Goal: Task Accomplishment & Management: Manage account settings

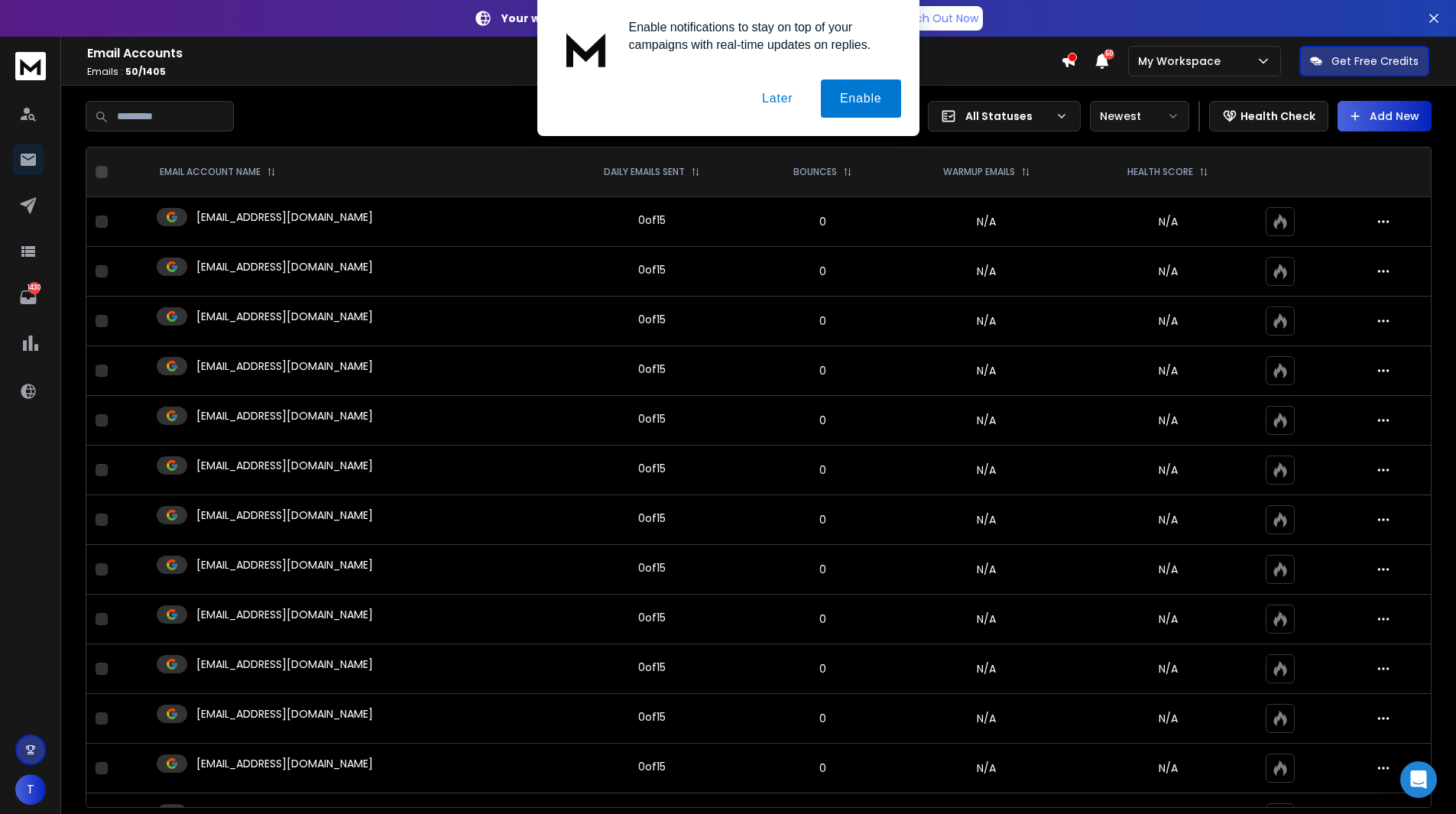
click at [773, 90] on button "Later" at bounding box center [777, 98] width 68 height 39
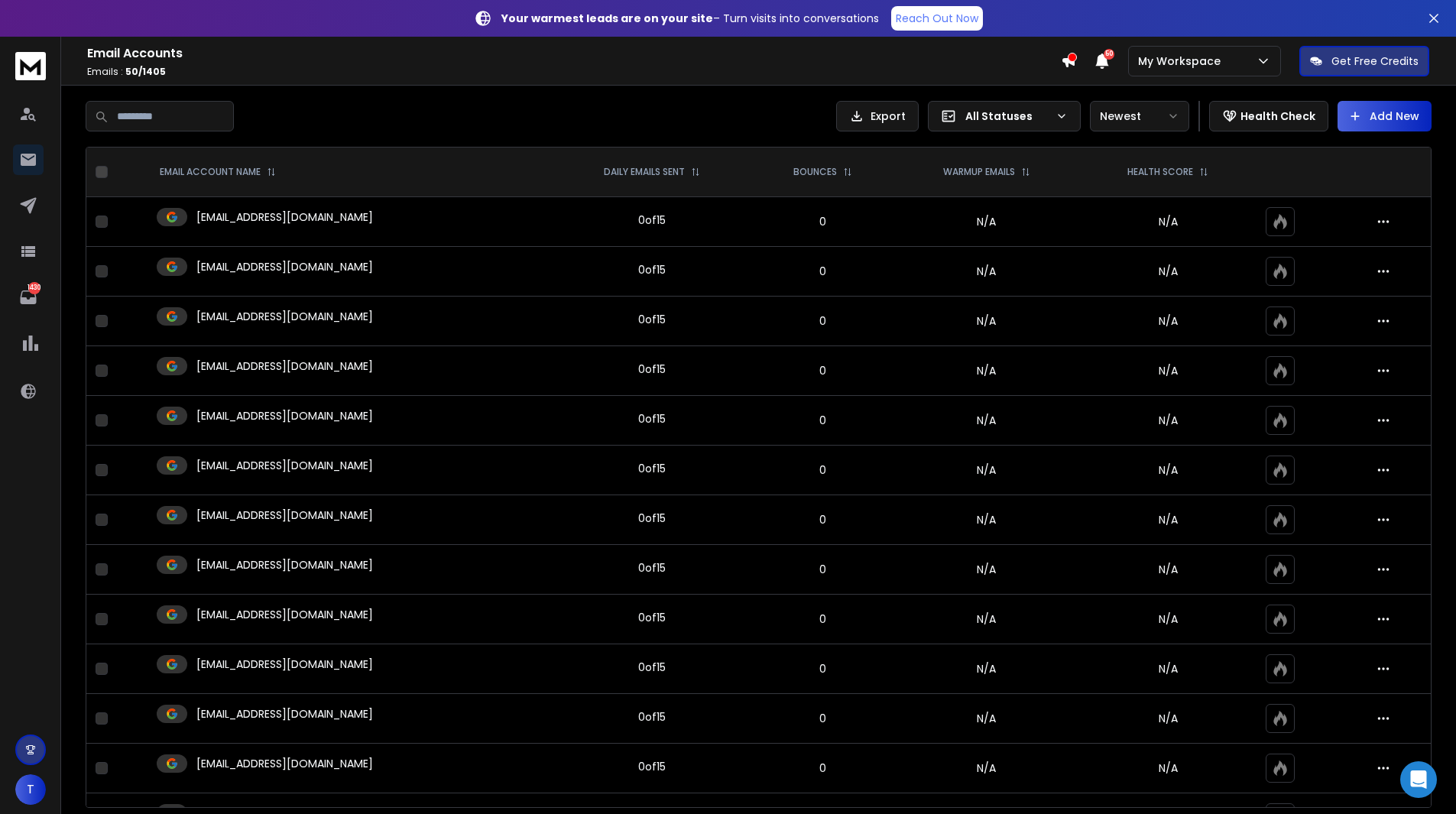
click at [1395, 115] on button "Add New" at bounding box center [1385, 116] width 94 height 31
click at [1369, 114] on button "Add New" at bounding box center [1385, 116] width 94 height 31
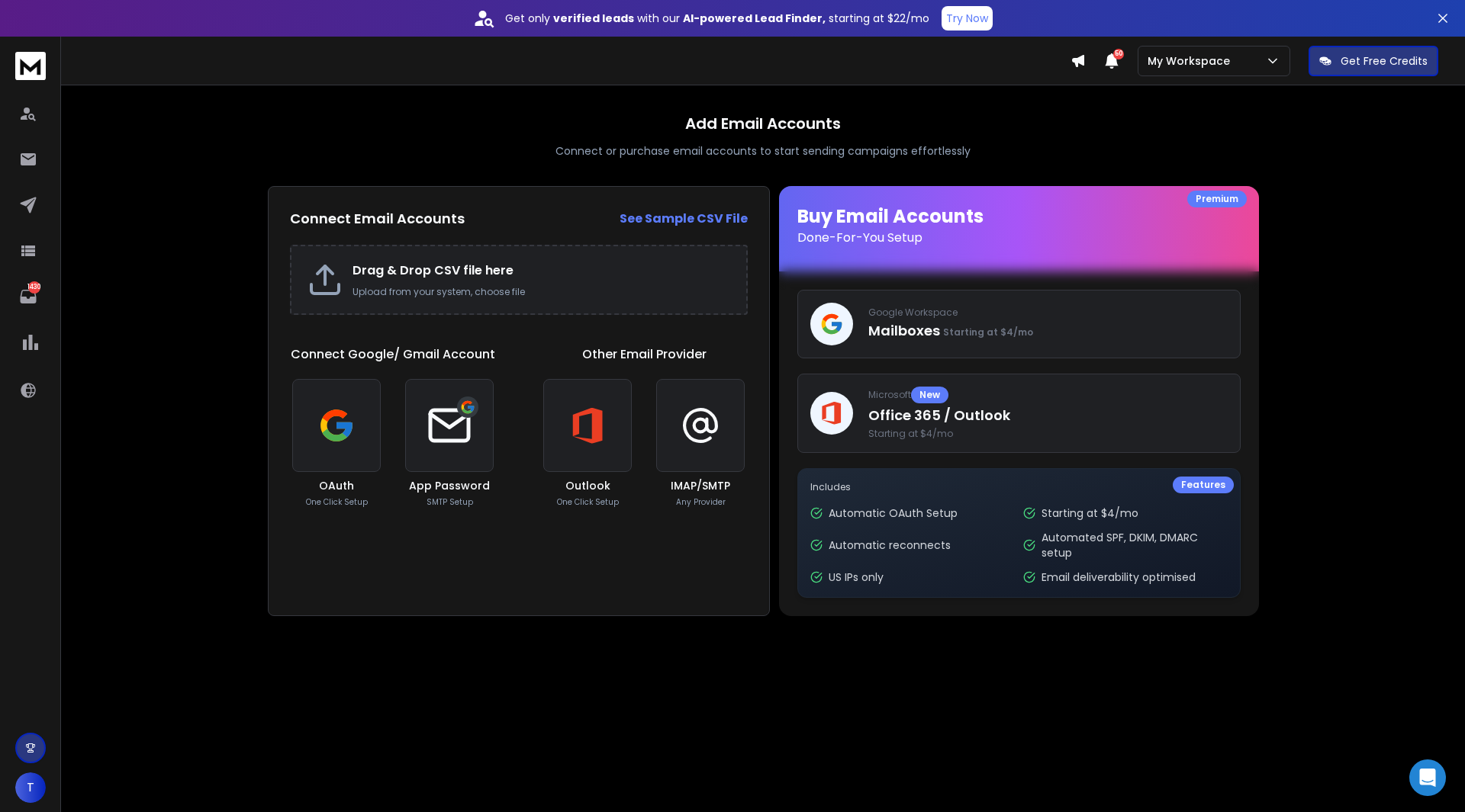
click at [342, 448] on div at bounding box center [335, 425] width 88 height 93
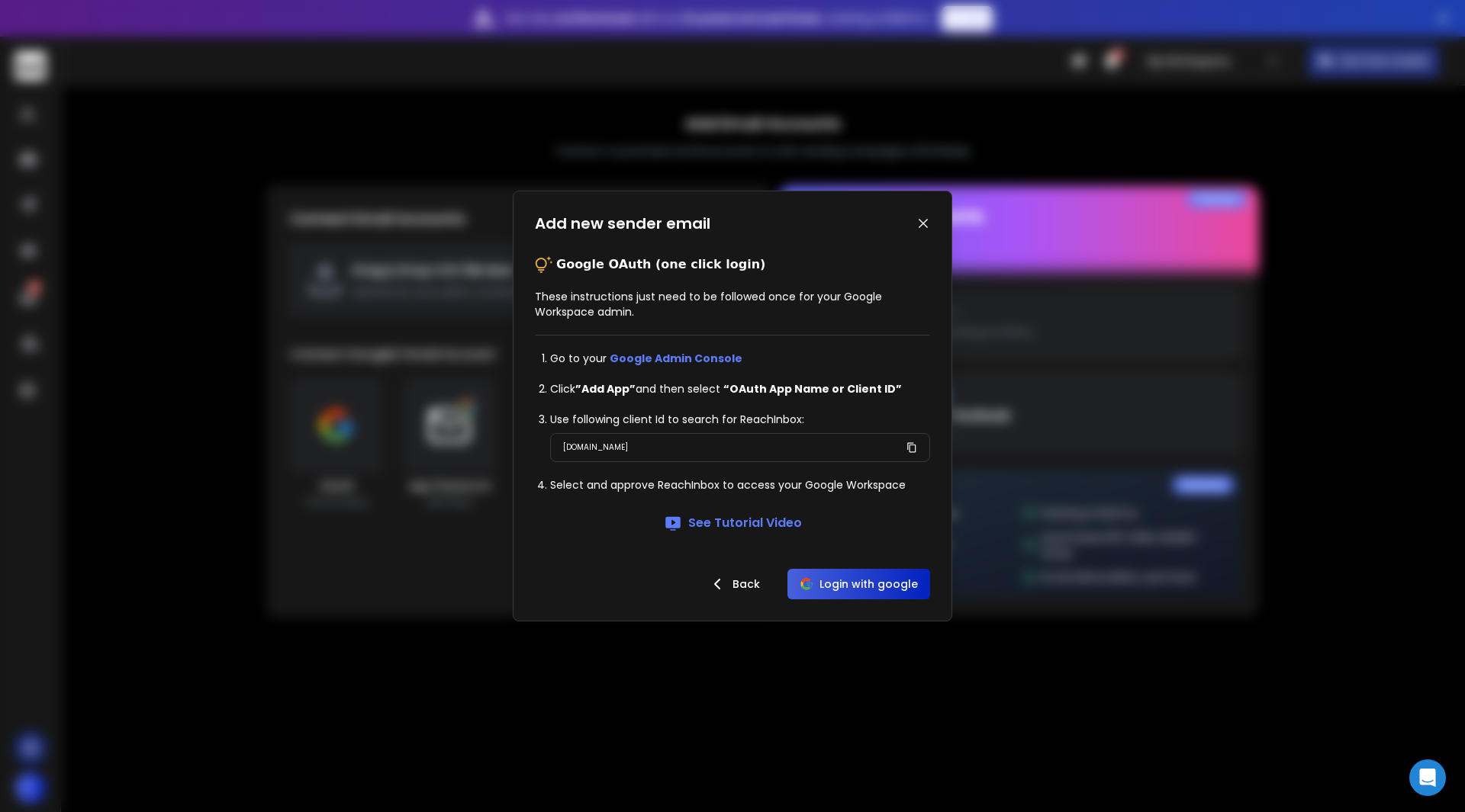
click at [906, 571] on button "Login with google" at bounding box center [859, 584] width 142 height 31
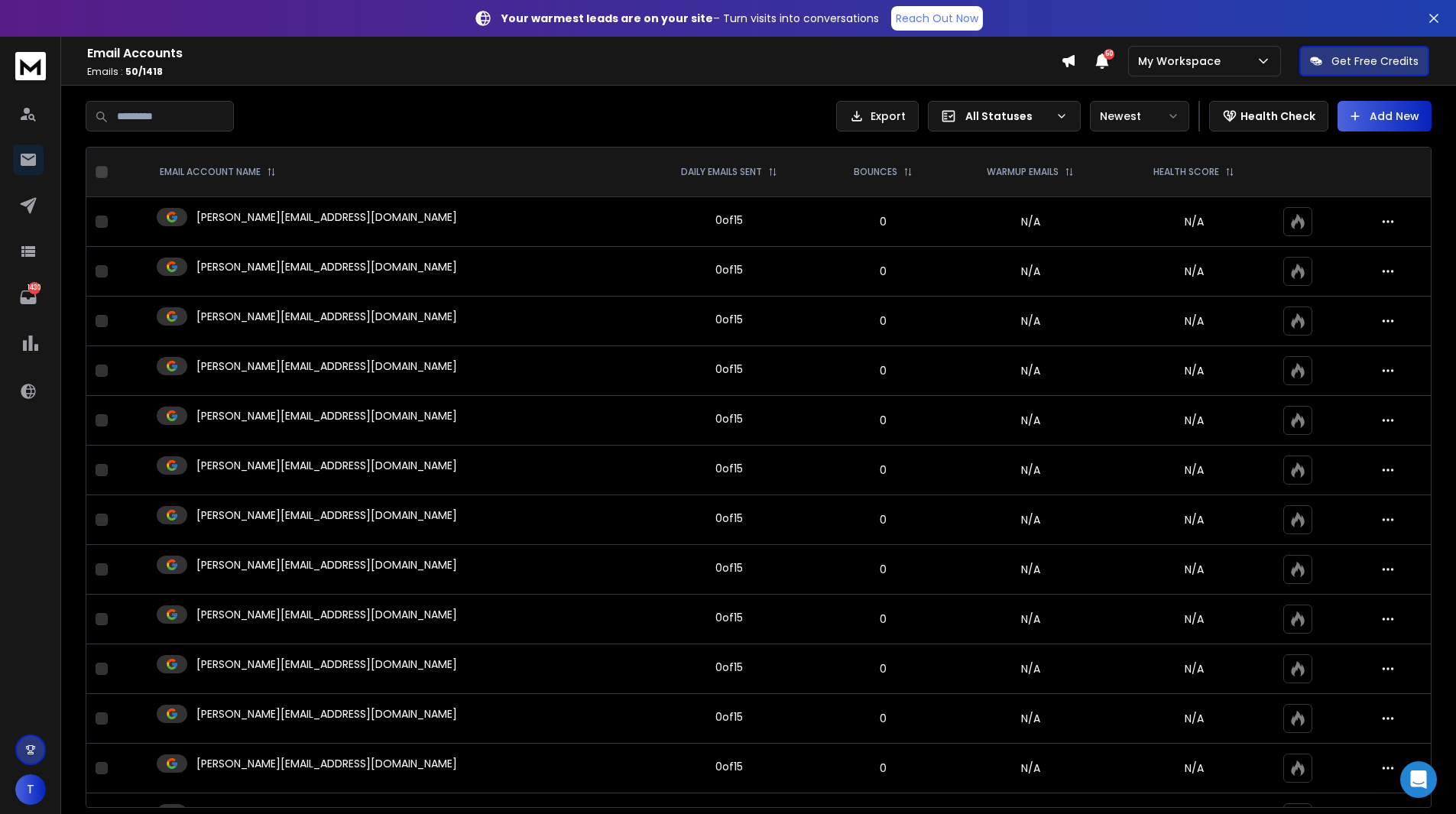
click at [1382, 116] on button "Add New" at bounding box center [1385, 116] width 94 height 31
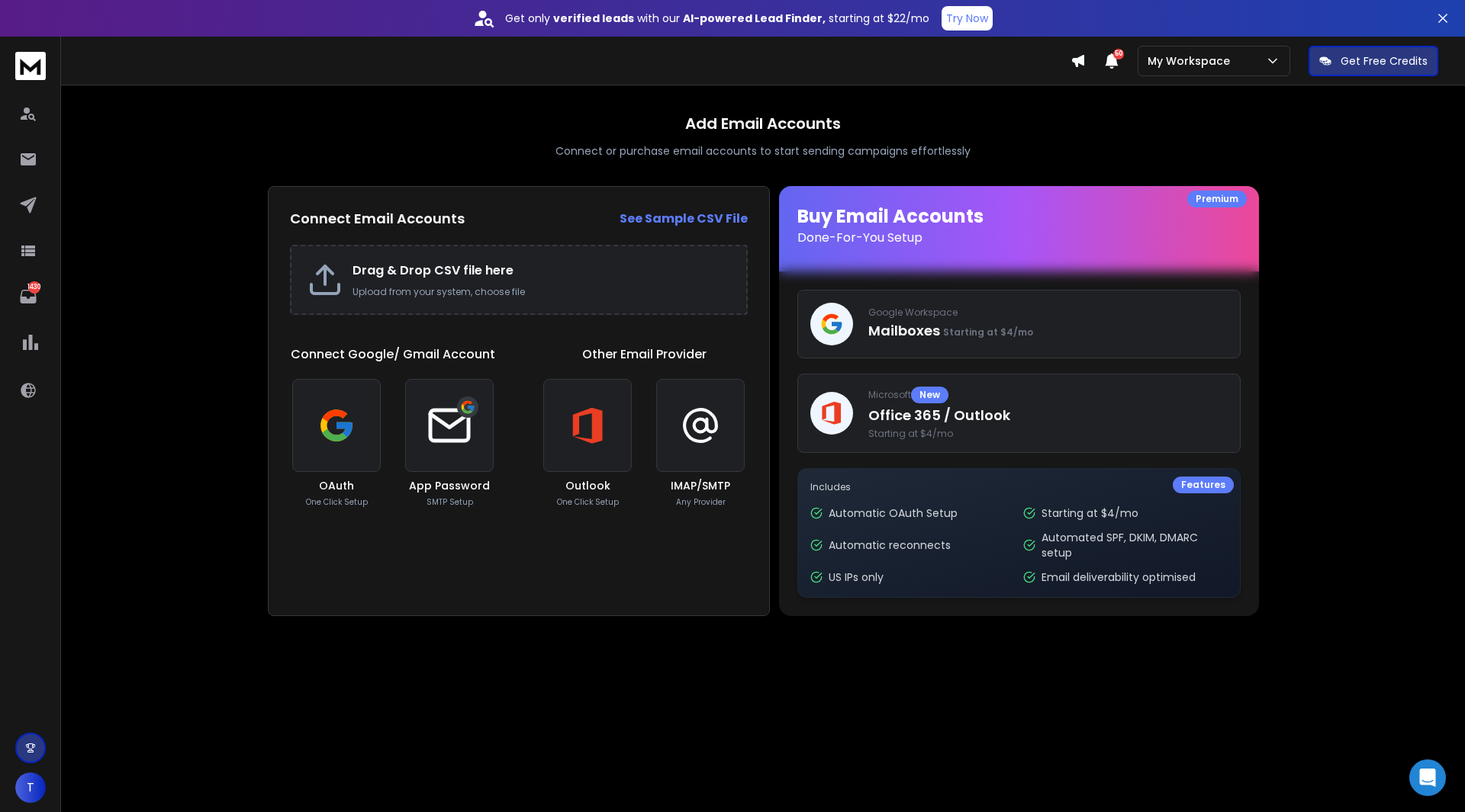
click at [339, 414] on icon at bounding box center [334, 415] width 25 height 12
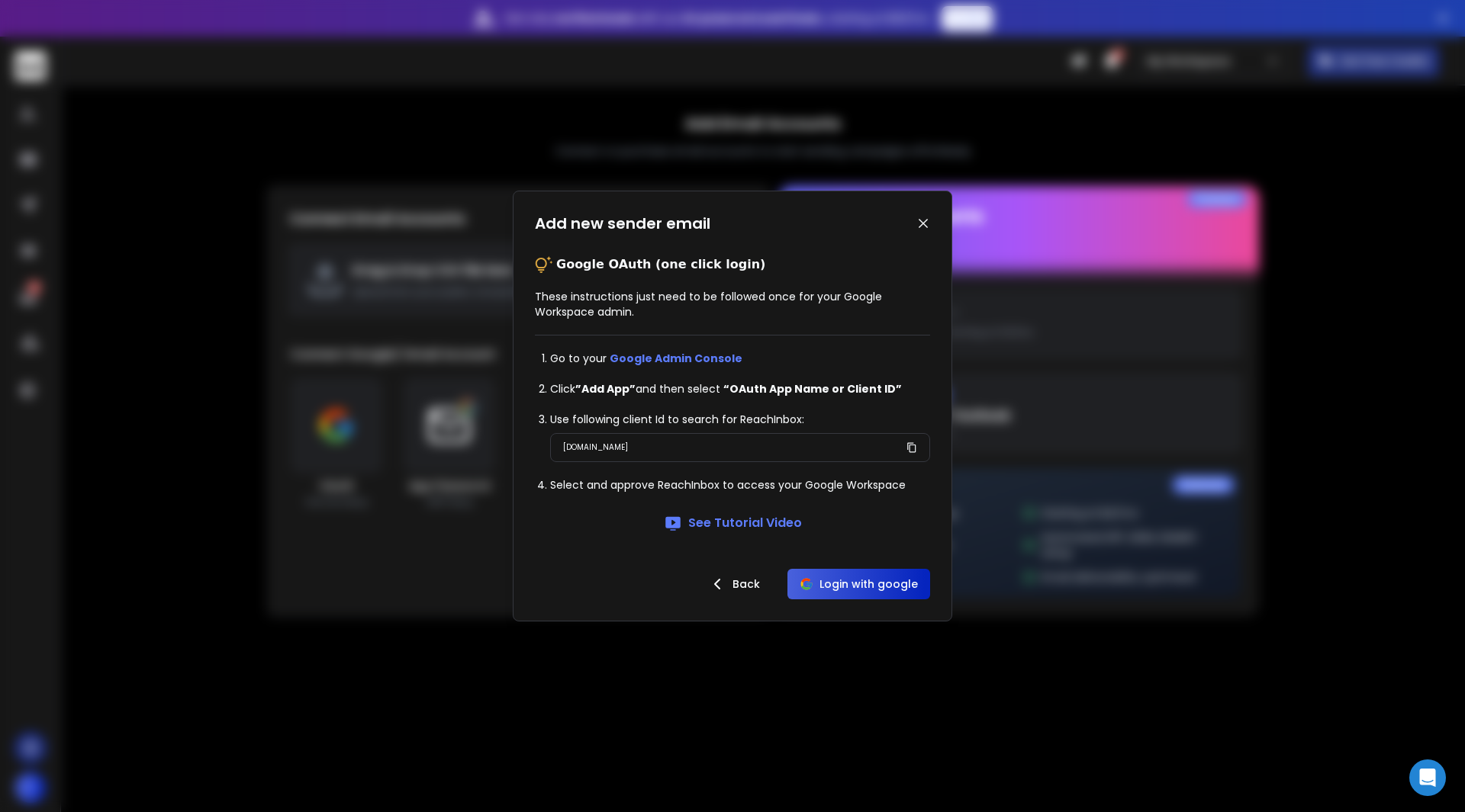
click at [853, 588] on button "Login with google" at bounding box center [859, 584] width 142 height 31
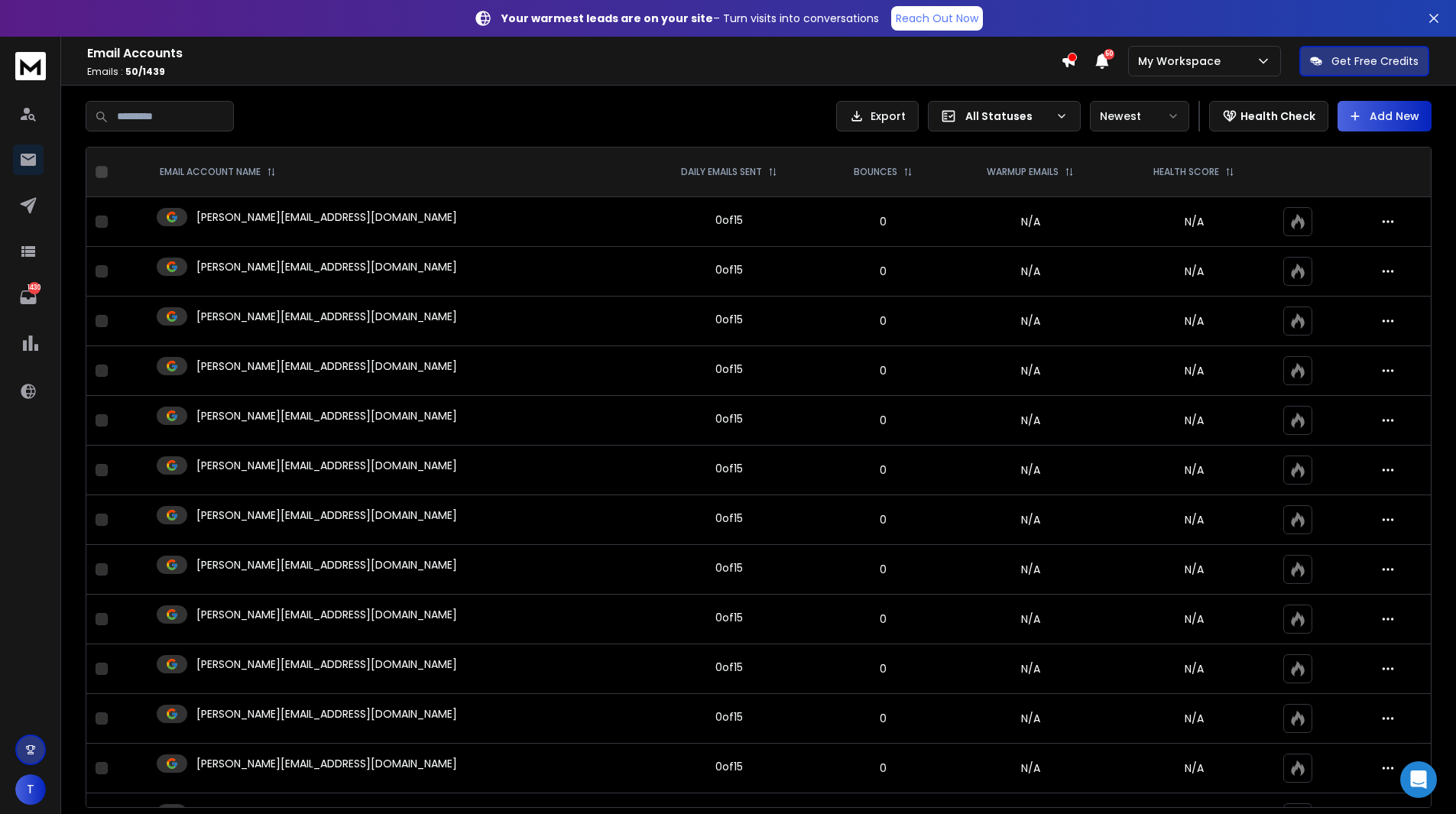
click at [1365, 110] on button "Add New" at bounding box center [1385, 116] width 94 height 31
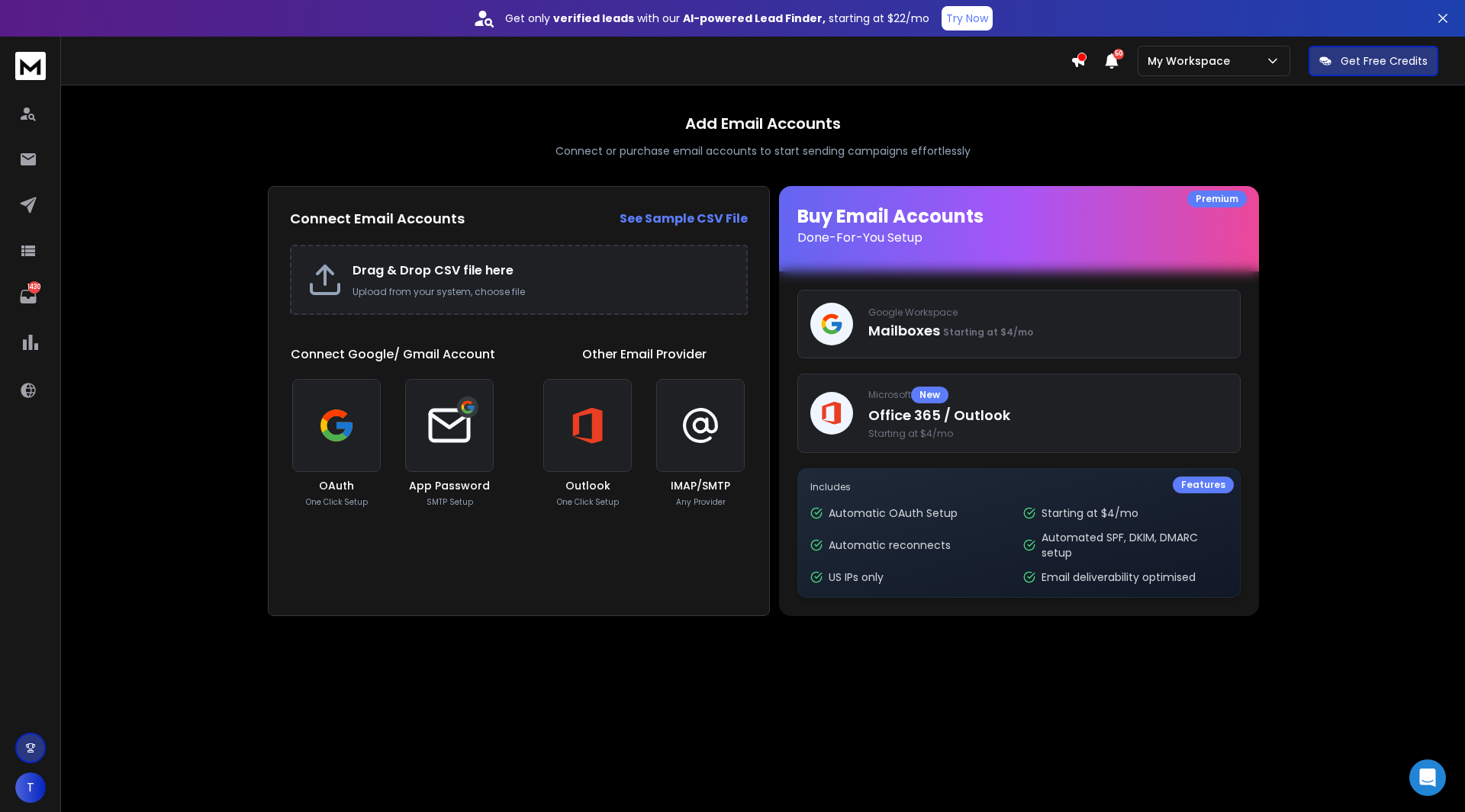
click at [342, 438] on icon at bounding box center [334, 434] width 25 height 13
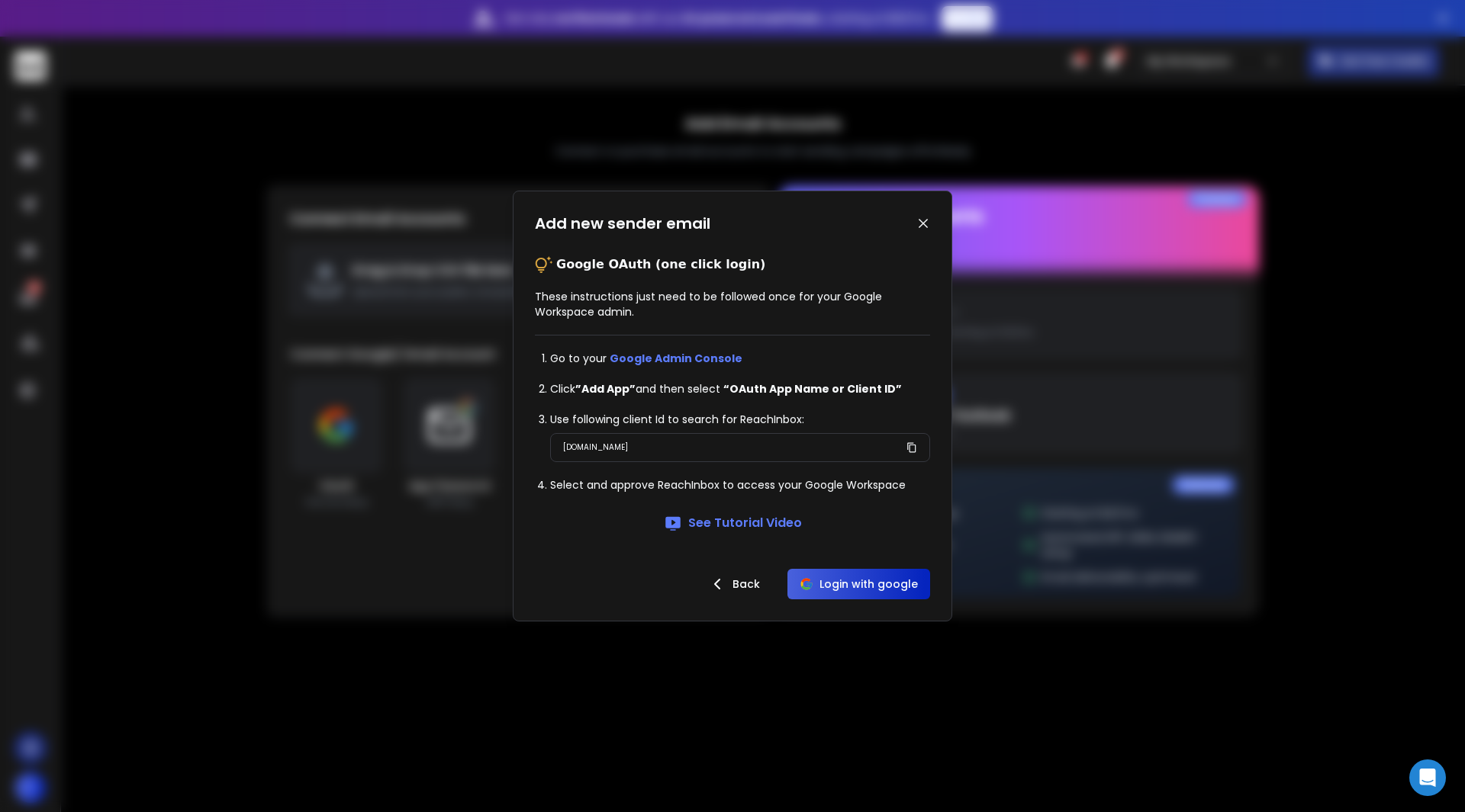
click at [810, 581] on icon at bounding box center [805, 581] width 9 height 5
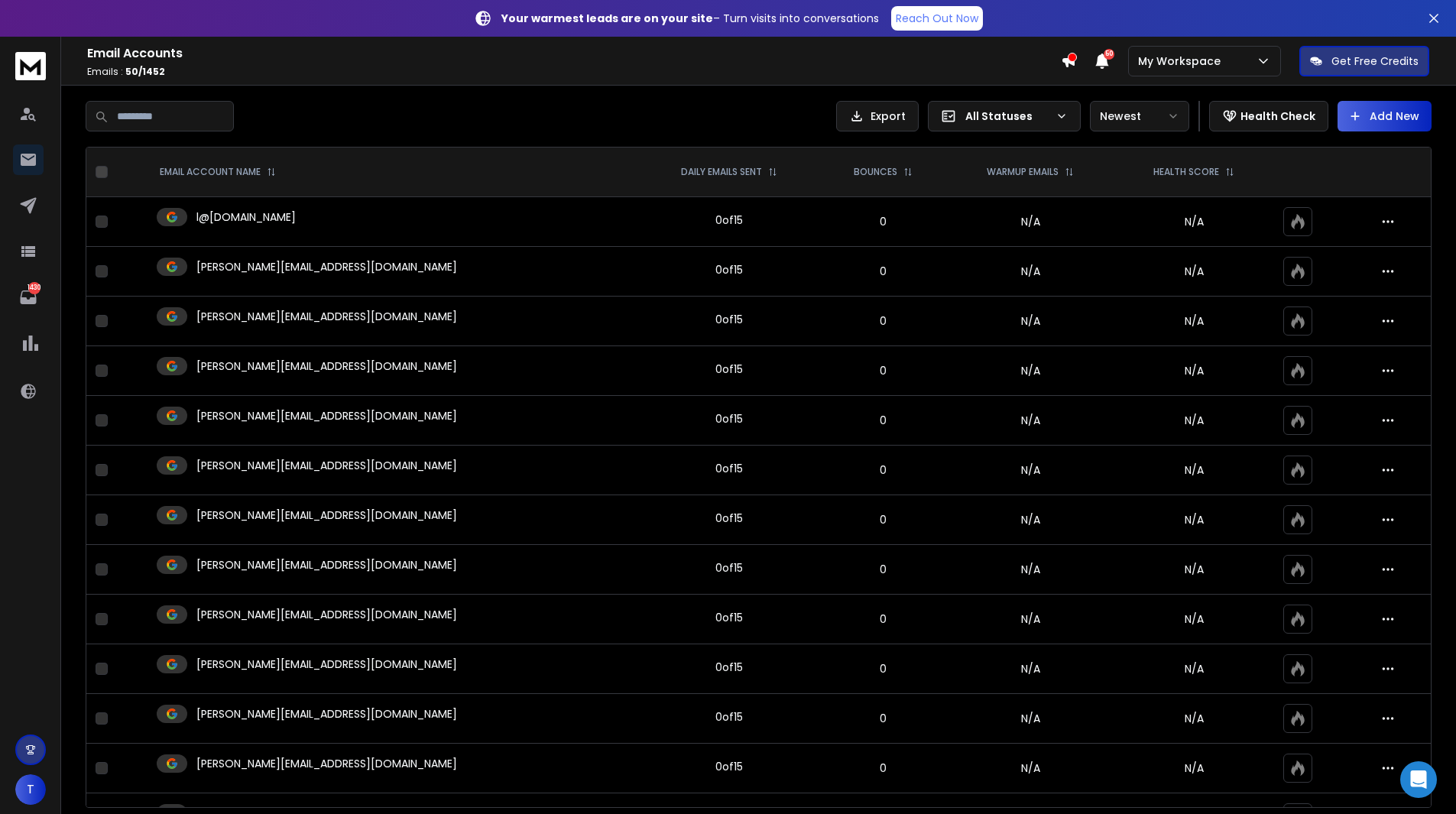
click at [1361, 118] on icon at bounding box center [1355, 116] width 11 height 11
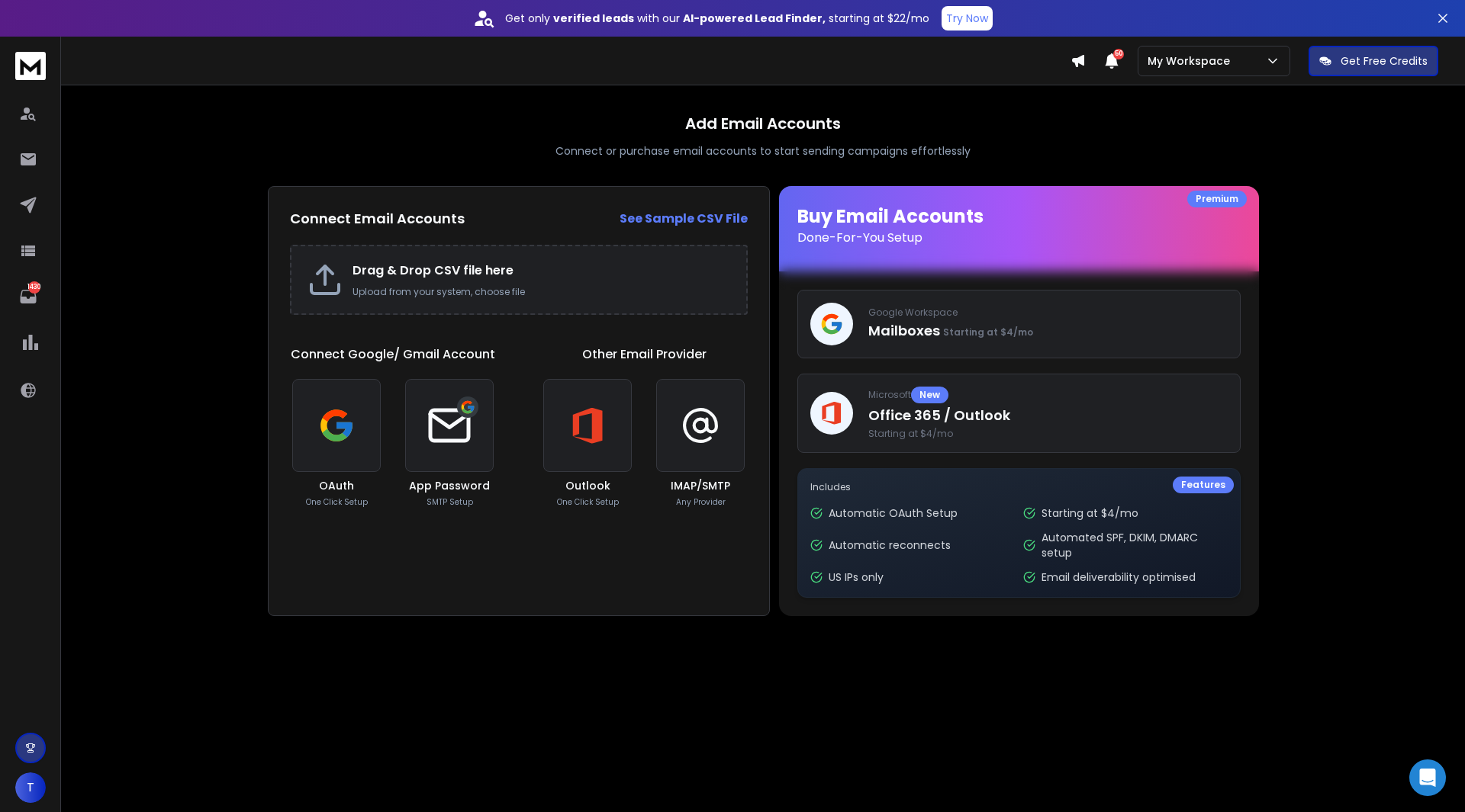
click at [365, 423] on div at bounding box center [335, 425] width 88 height 93
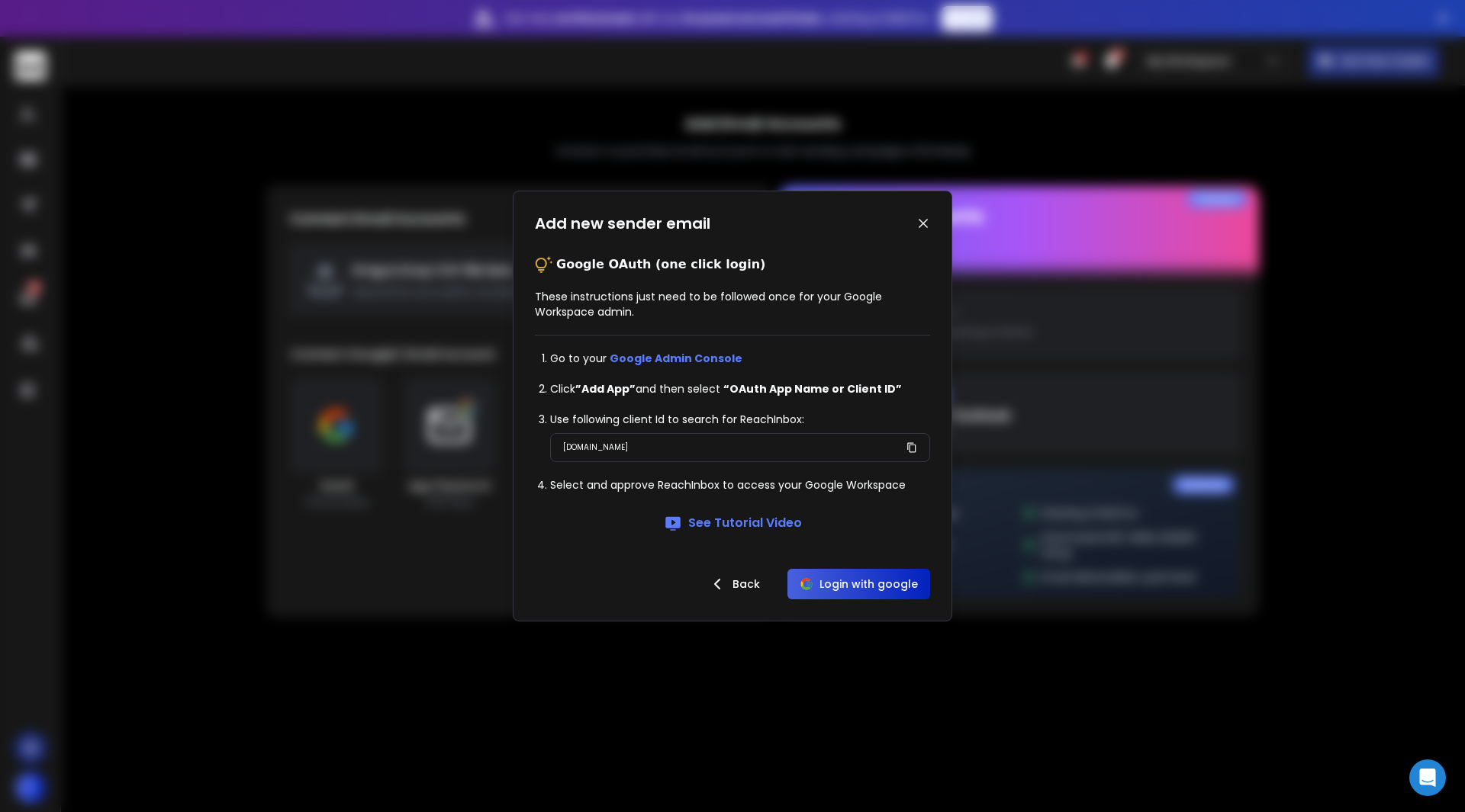
click at [842, 581] on button "Login with google" at bounding box center [859, 584] width 142 height 31
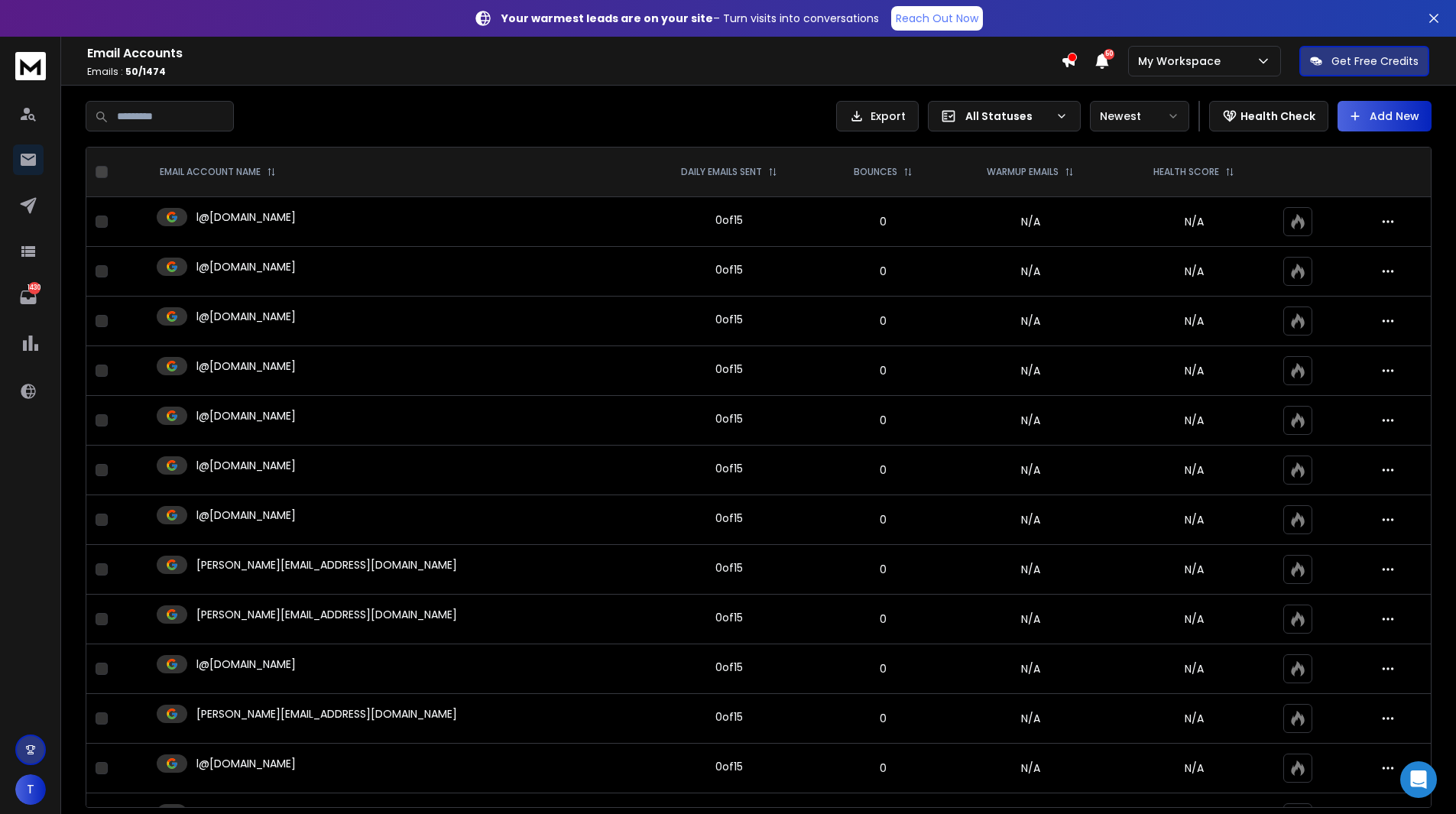
click at [1399, 117] on button "Add New" at bounding box center [1385, 116] width 94 height 31
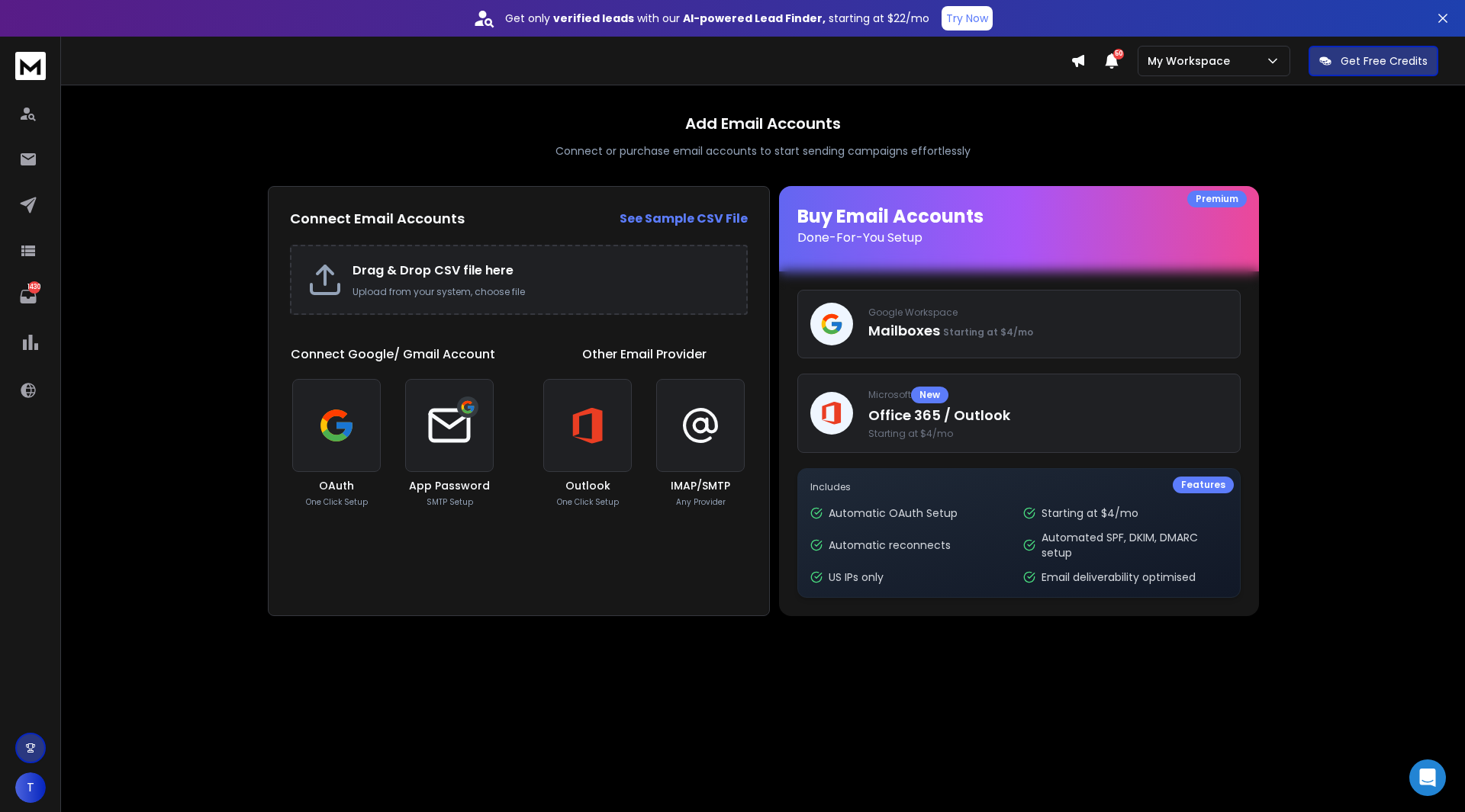
click at [321, 432] on icon at bounding box center [336, 425] width 39 height 45
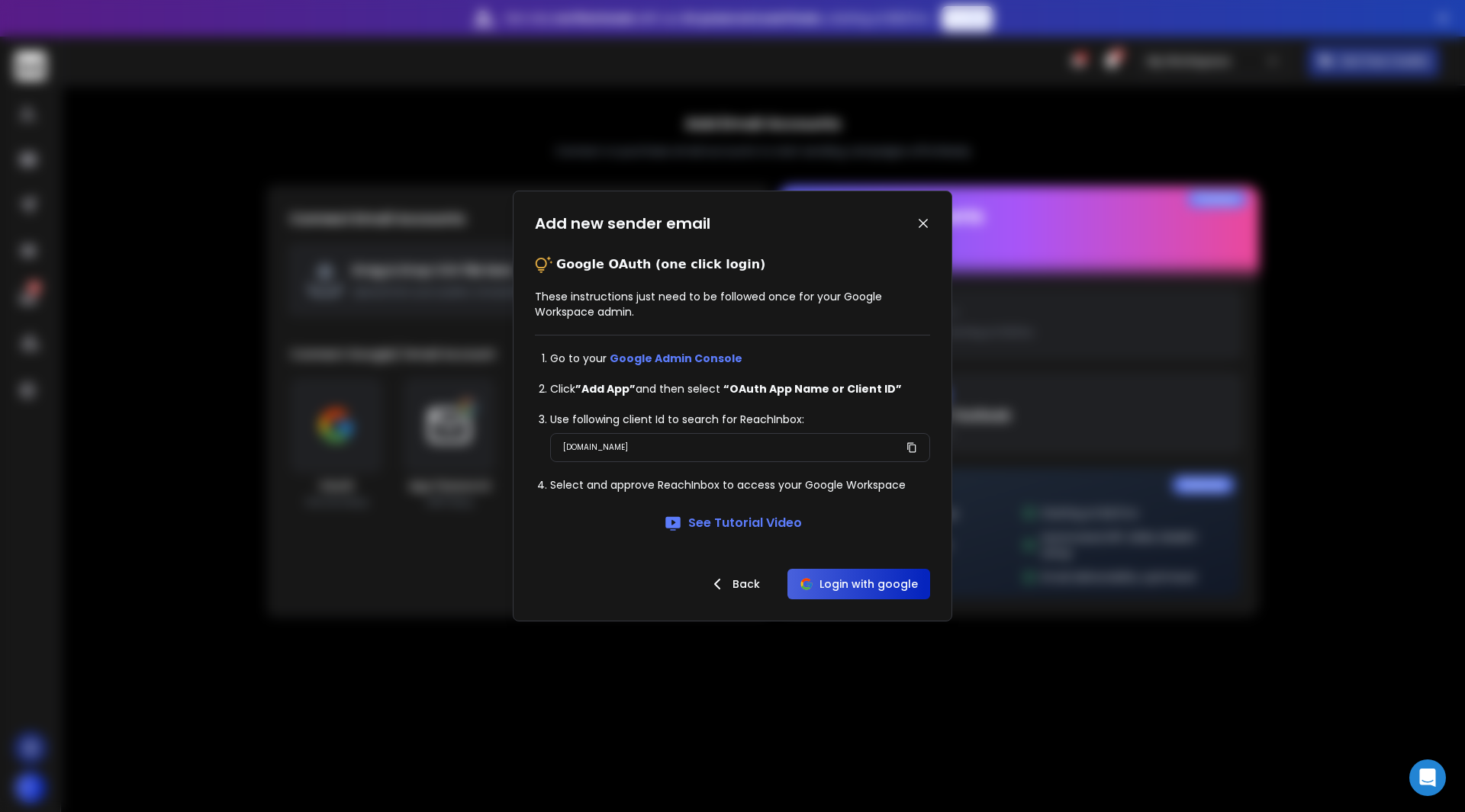
click at [812, 586] on icon at bounding box center [809, 586] width 6 height 5
click at [840, 586] on button "Login with google" at bounding box center [859, 584] width 142 height 31
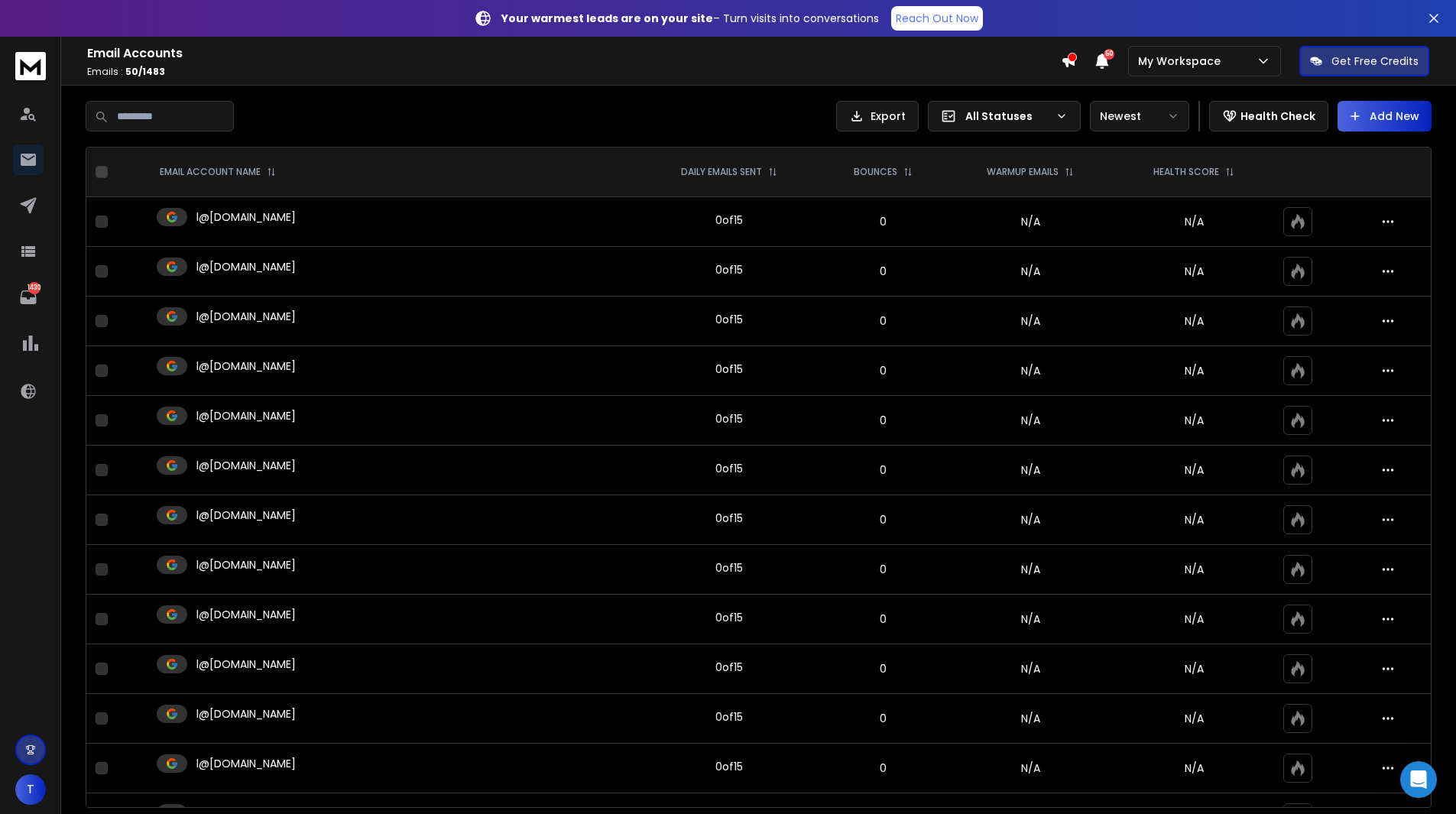
click at [1397, 121] on button "Add New" at bounding box center [1385, 116] width 94 height 31
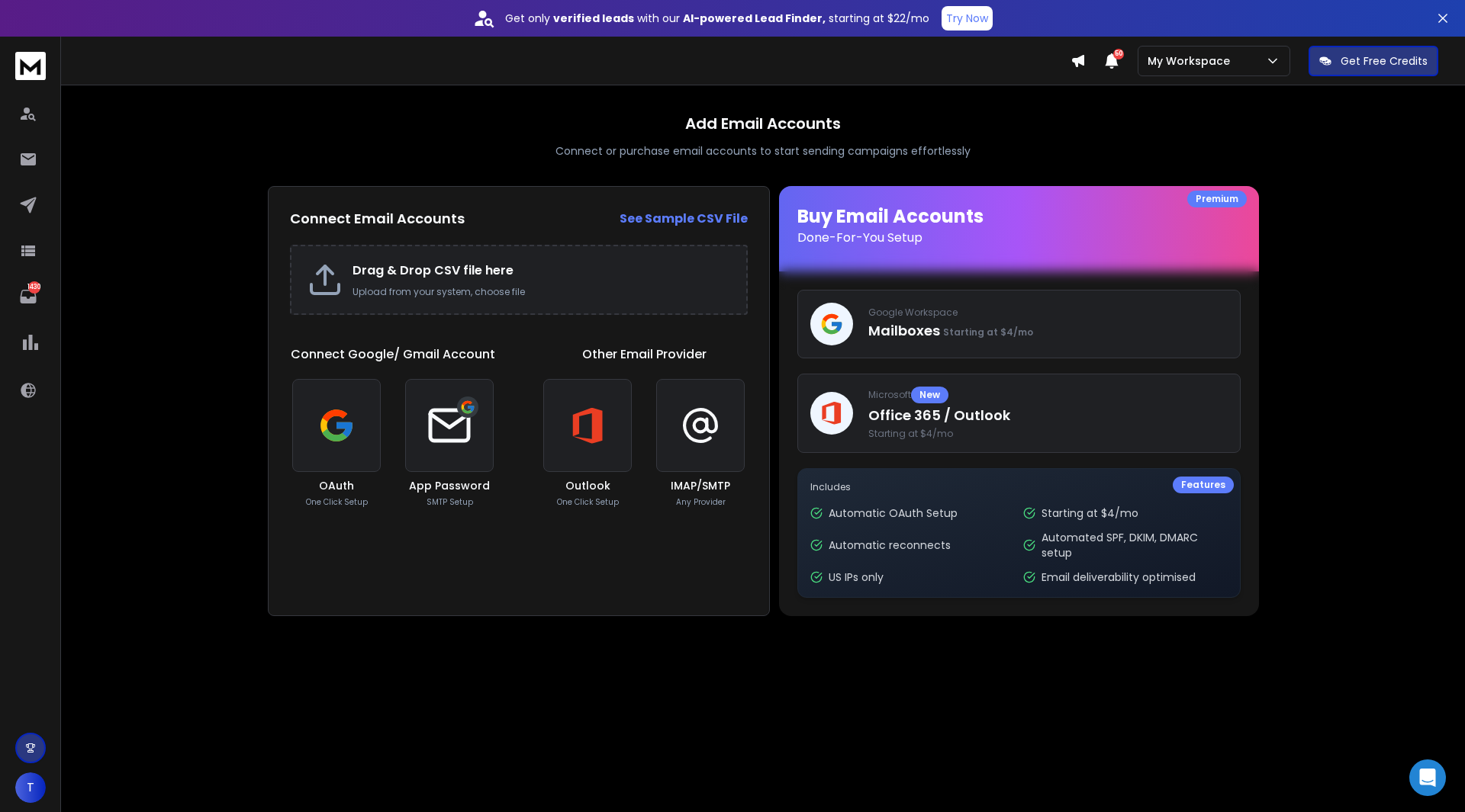
click at [326, 435] on icon at bounding box center [334, 434] width 25 height 13
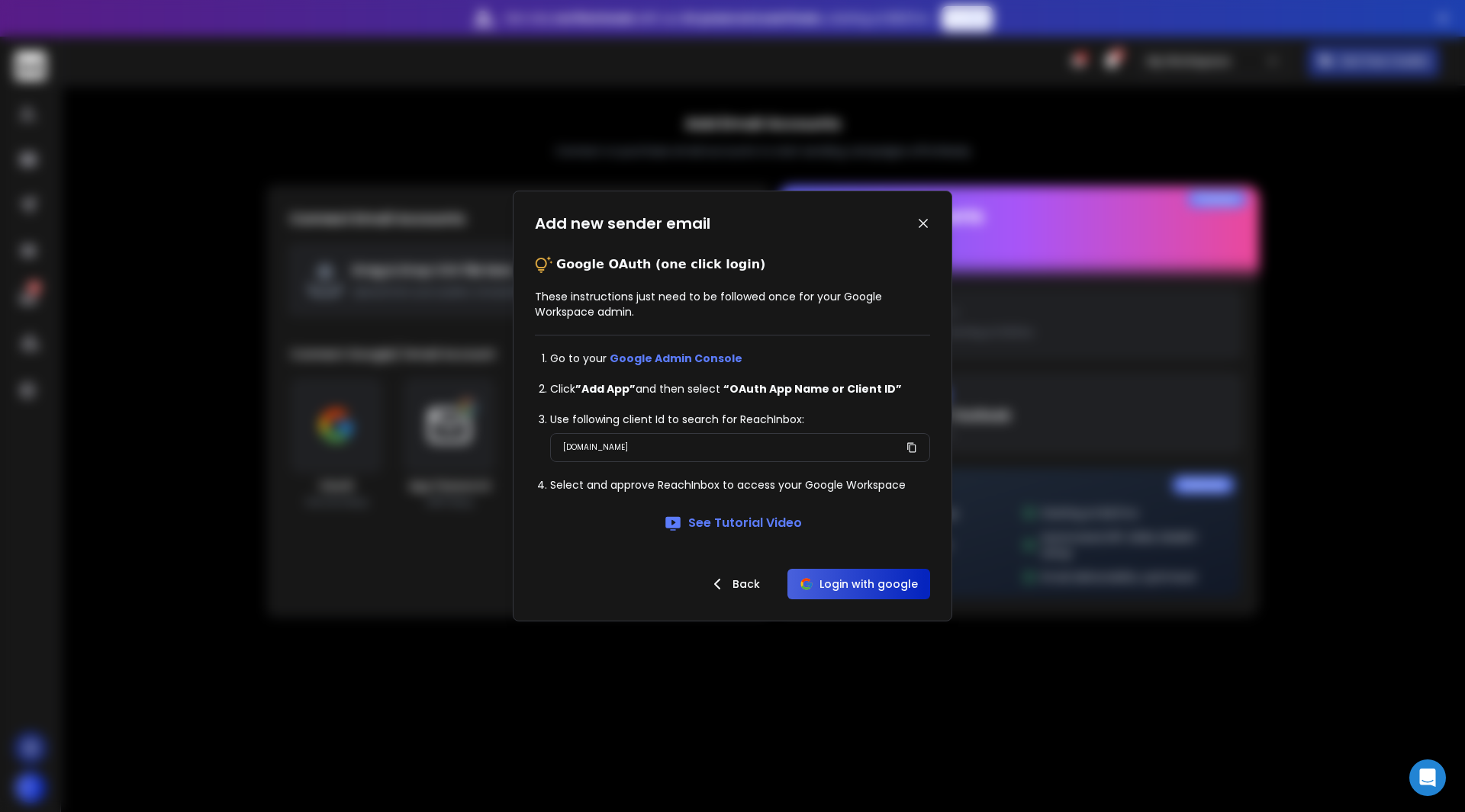
click at [813, 583] on icon at bounding box center [806, 585] width 14 height 14
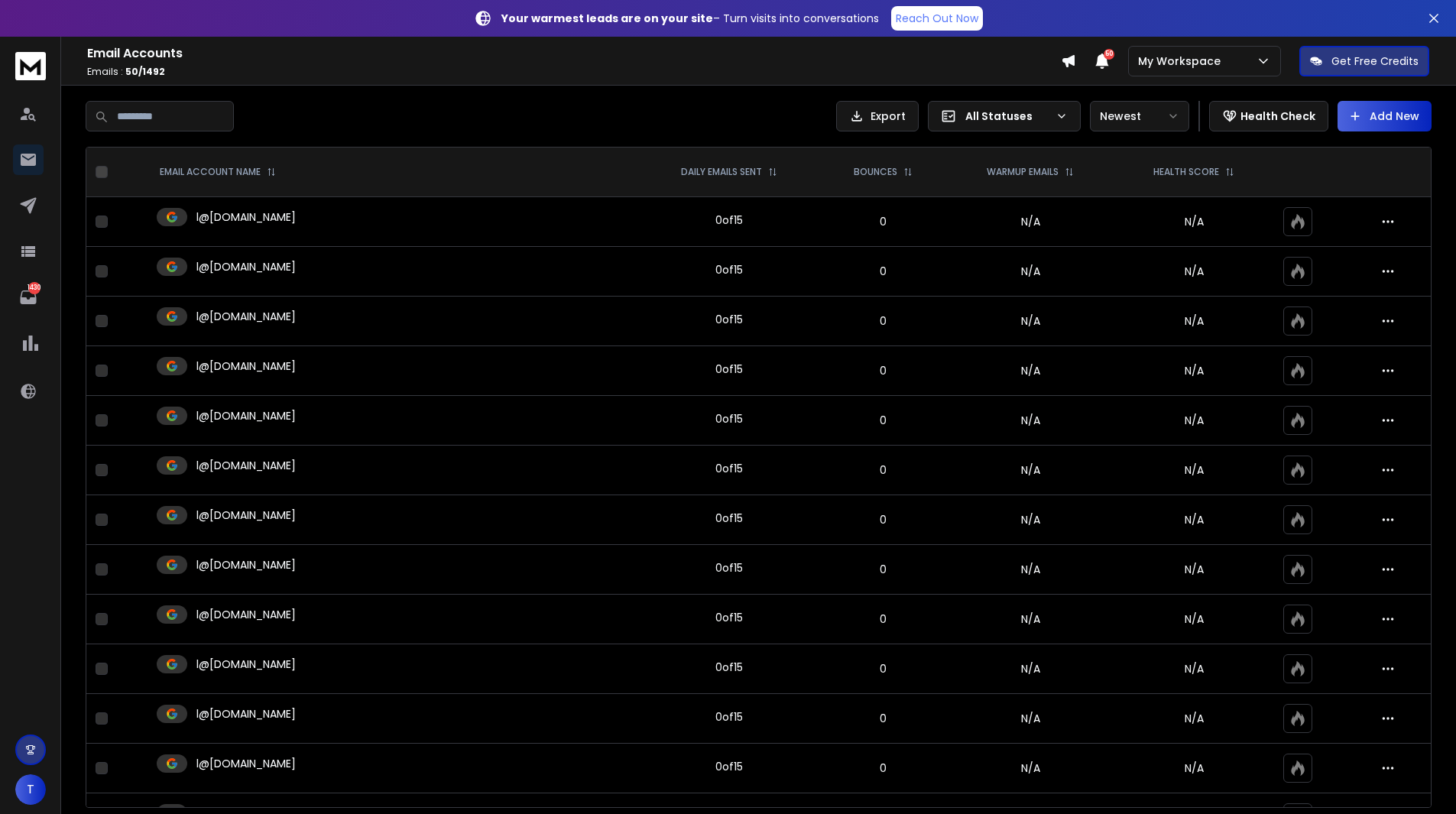
click at [1349, 116] on button "Add New" at bounding box center [1385, 116] width 94 height 31
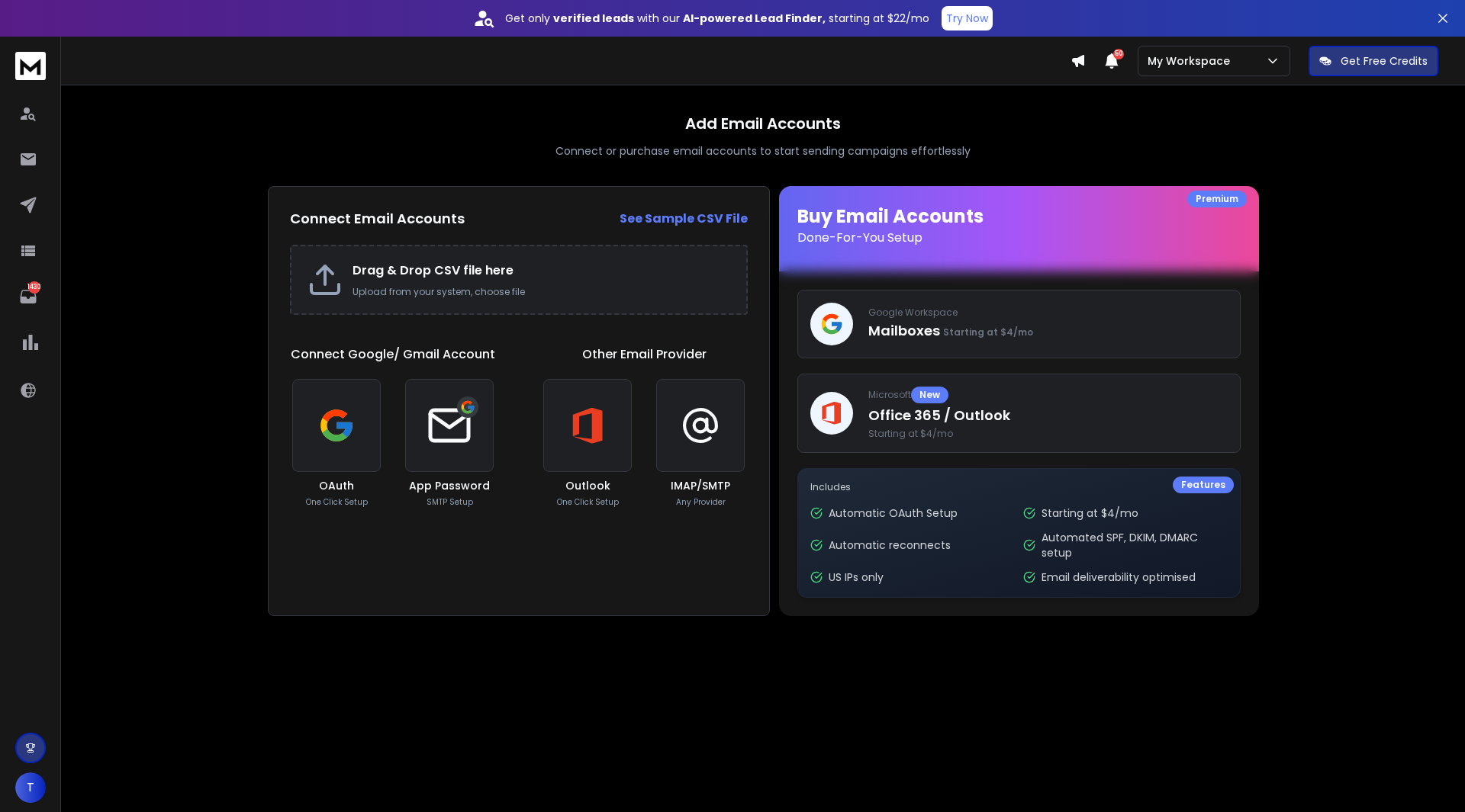
click at [329, 430] on icon at bounding box center [334, 434] width 25 height 13
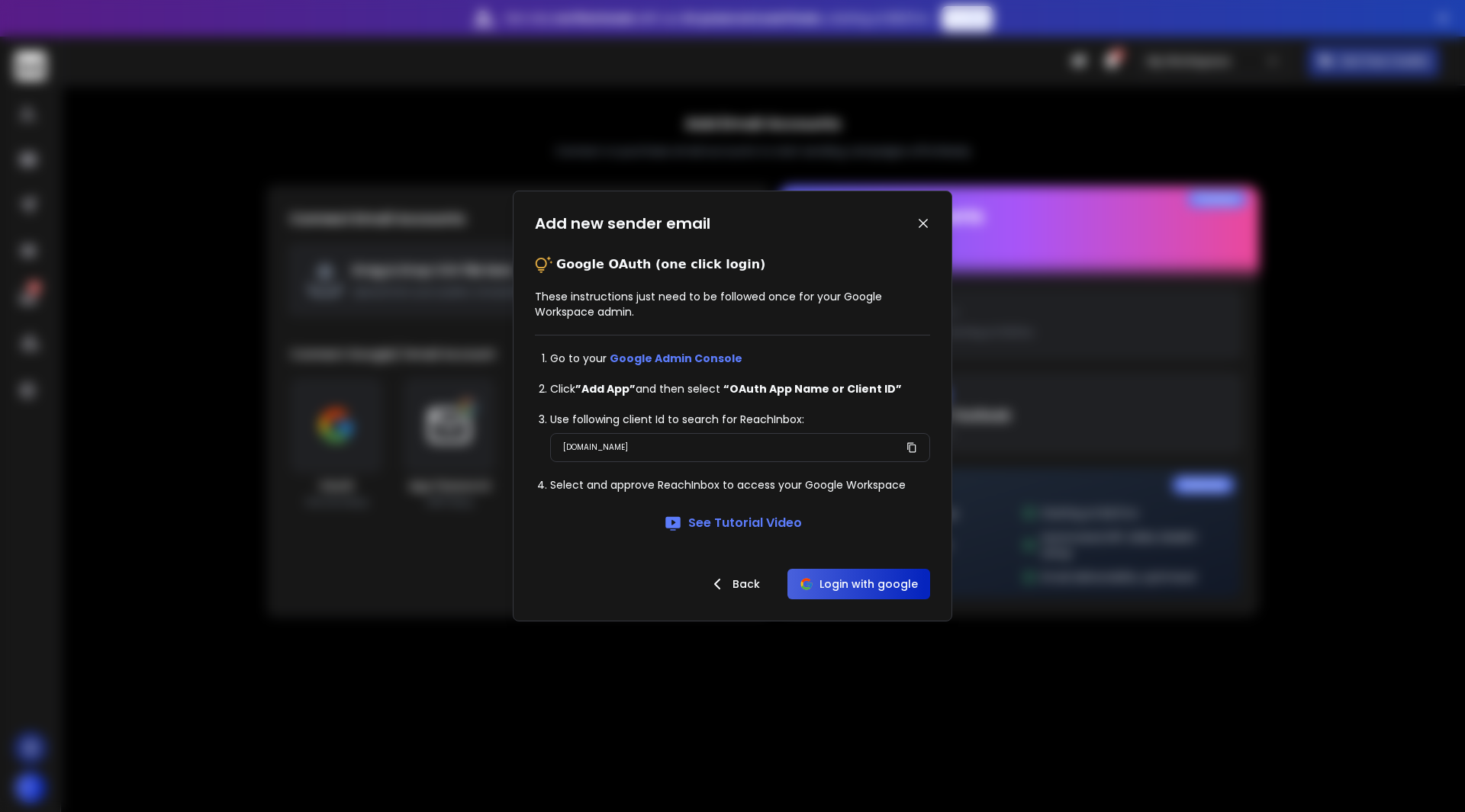
click at [812, 585] on icon at bounding box center [809, 586] width 6 height 5
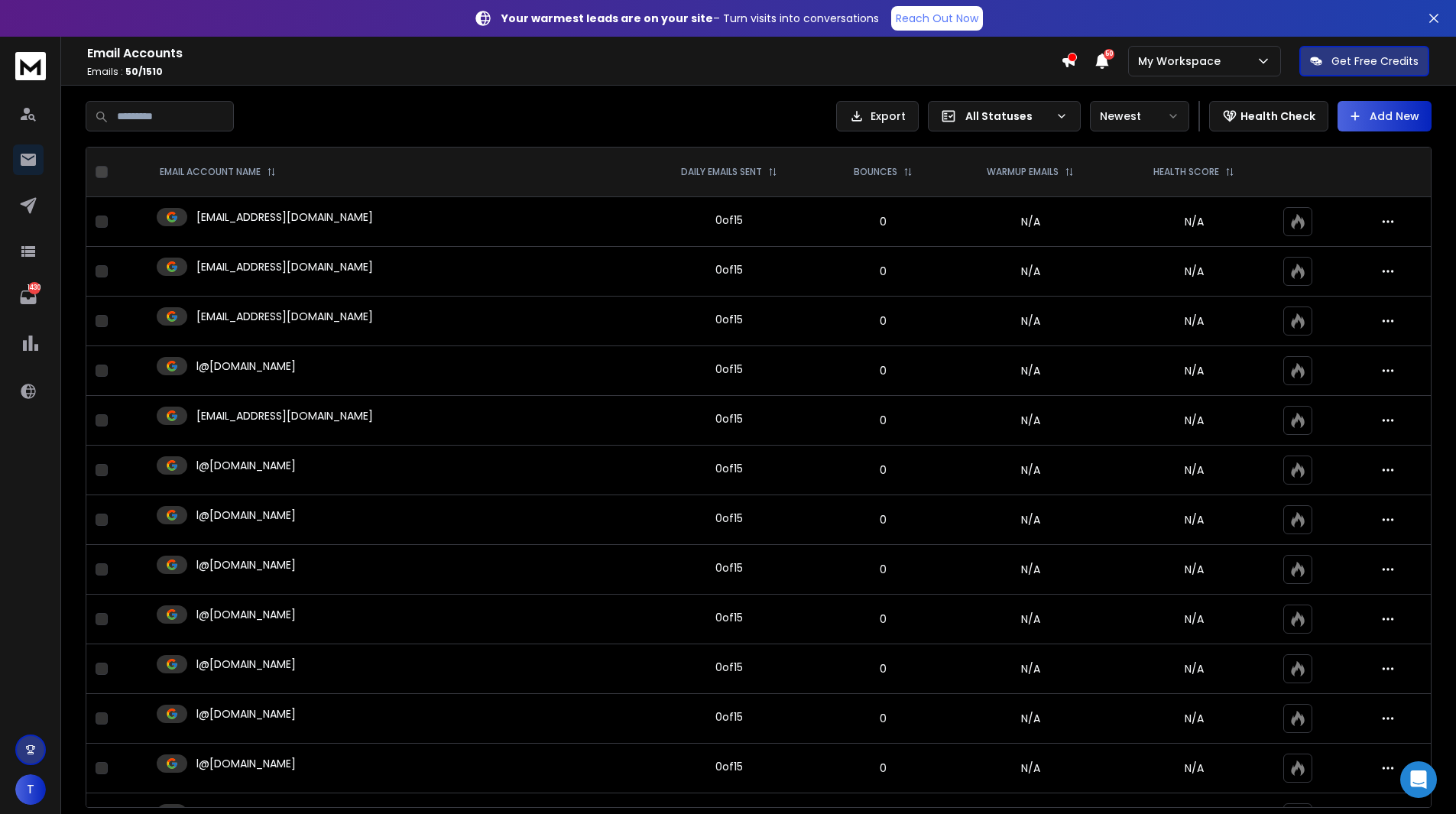
click at [1375, 109] on button "Add New" at bounding box center [1385, 116] width 94 height 31
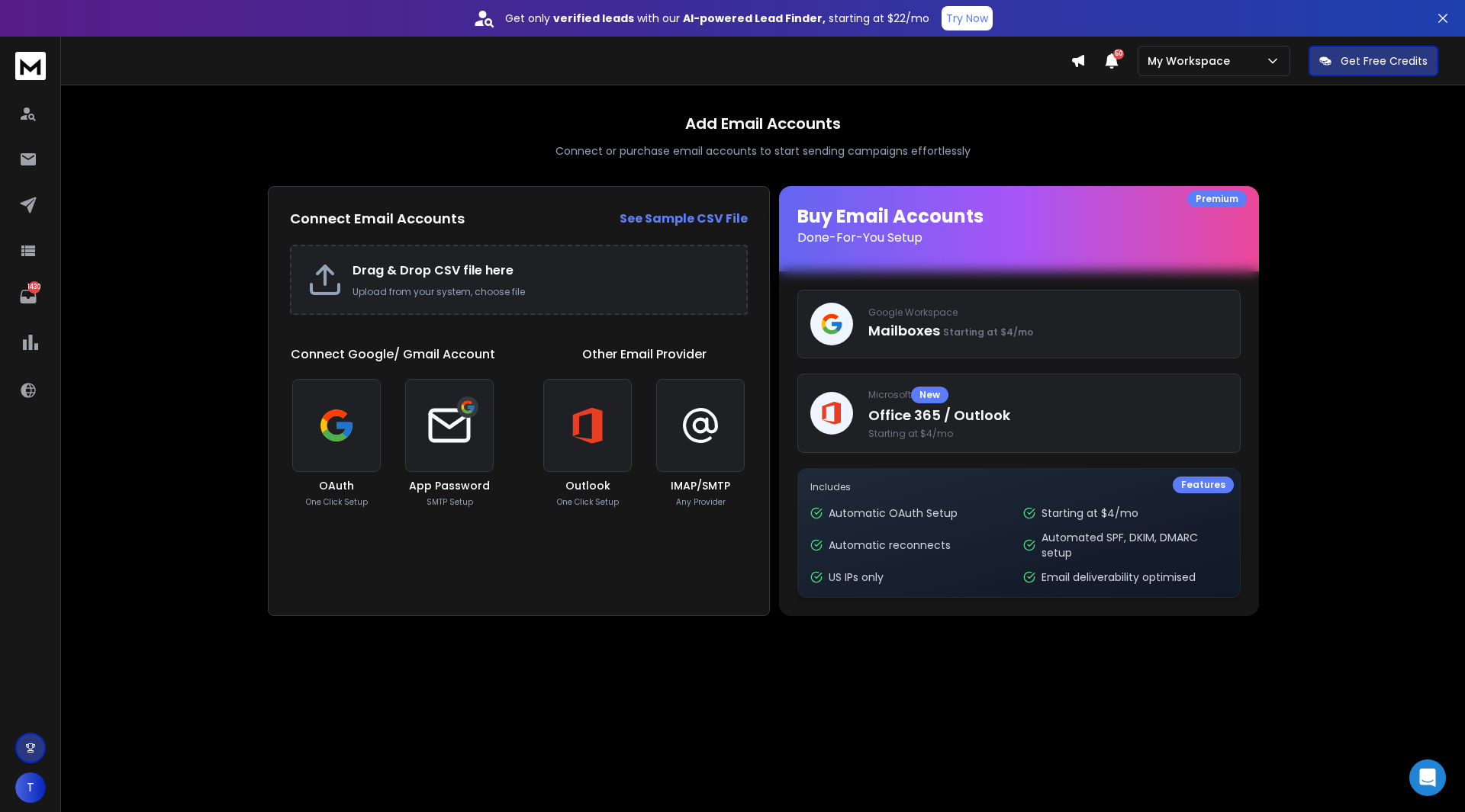
click at [341, 425] on icon at bounding box center [344, 429] width 16 height 15
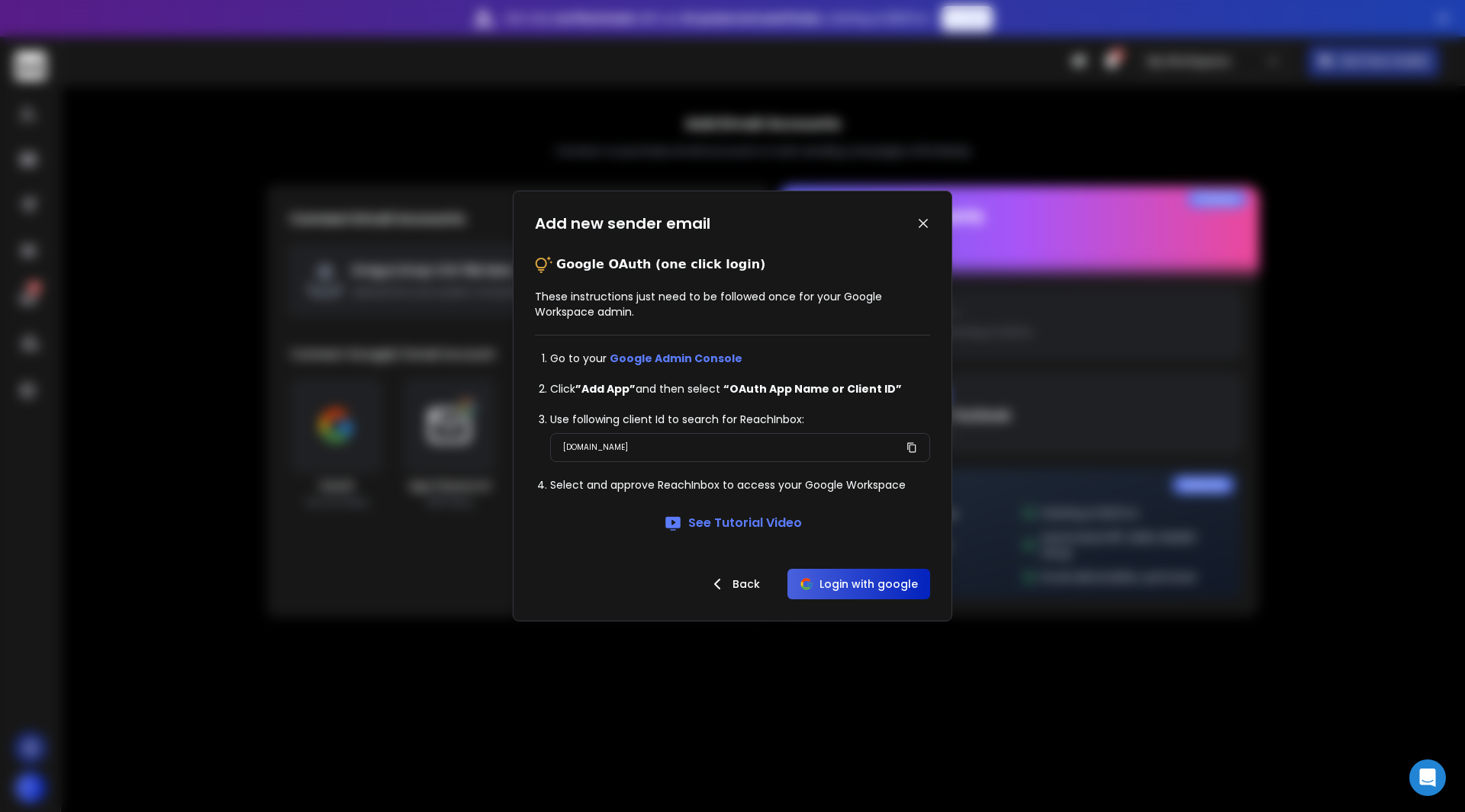
click at [890, 580] on button "Login with google" at bounding box center [859, 584] width 142 height 31
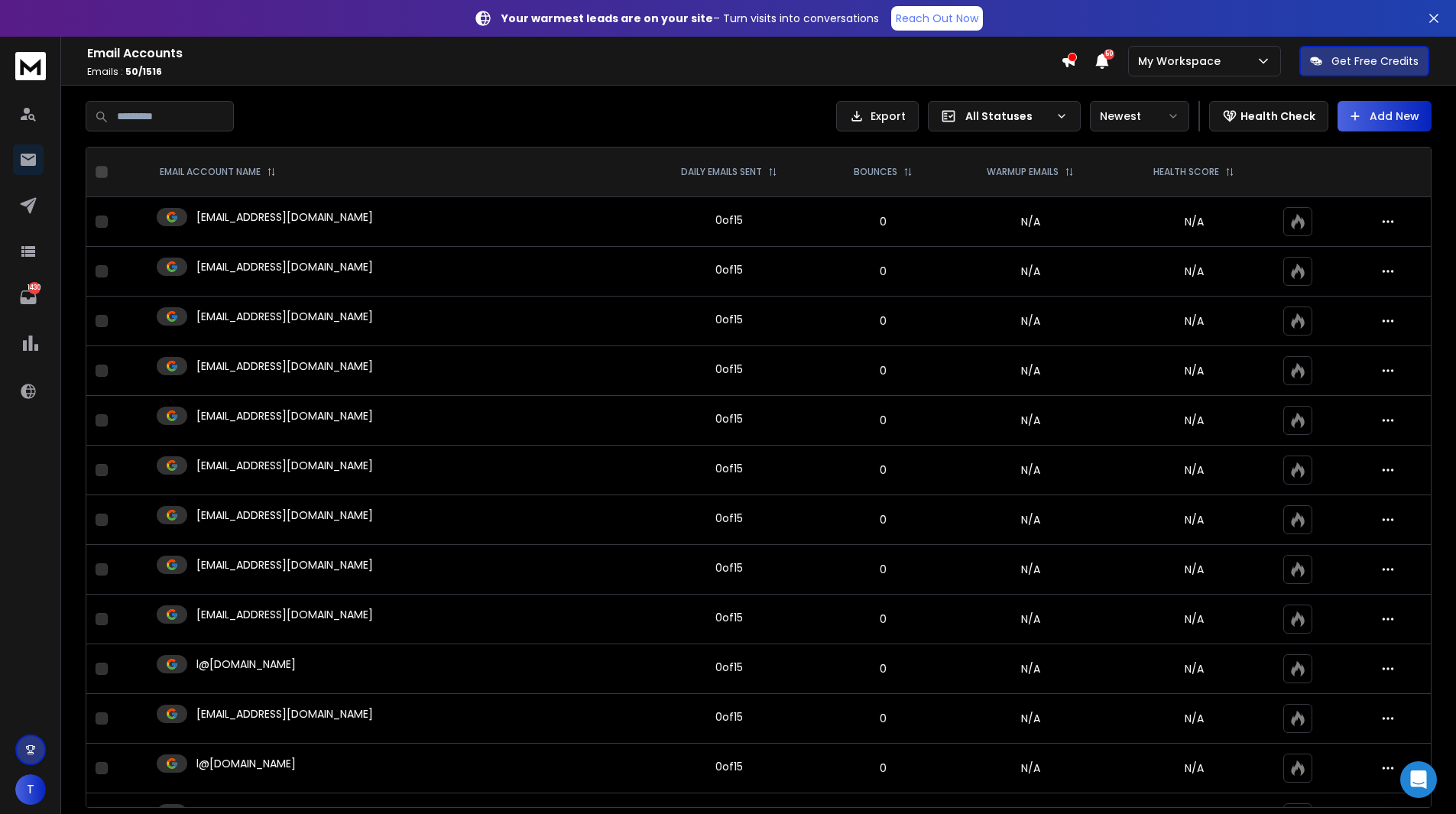
click at [1395, 108] on button "Add New" at bounding box center [1385, 116] width 94 height 31
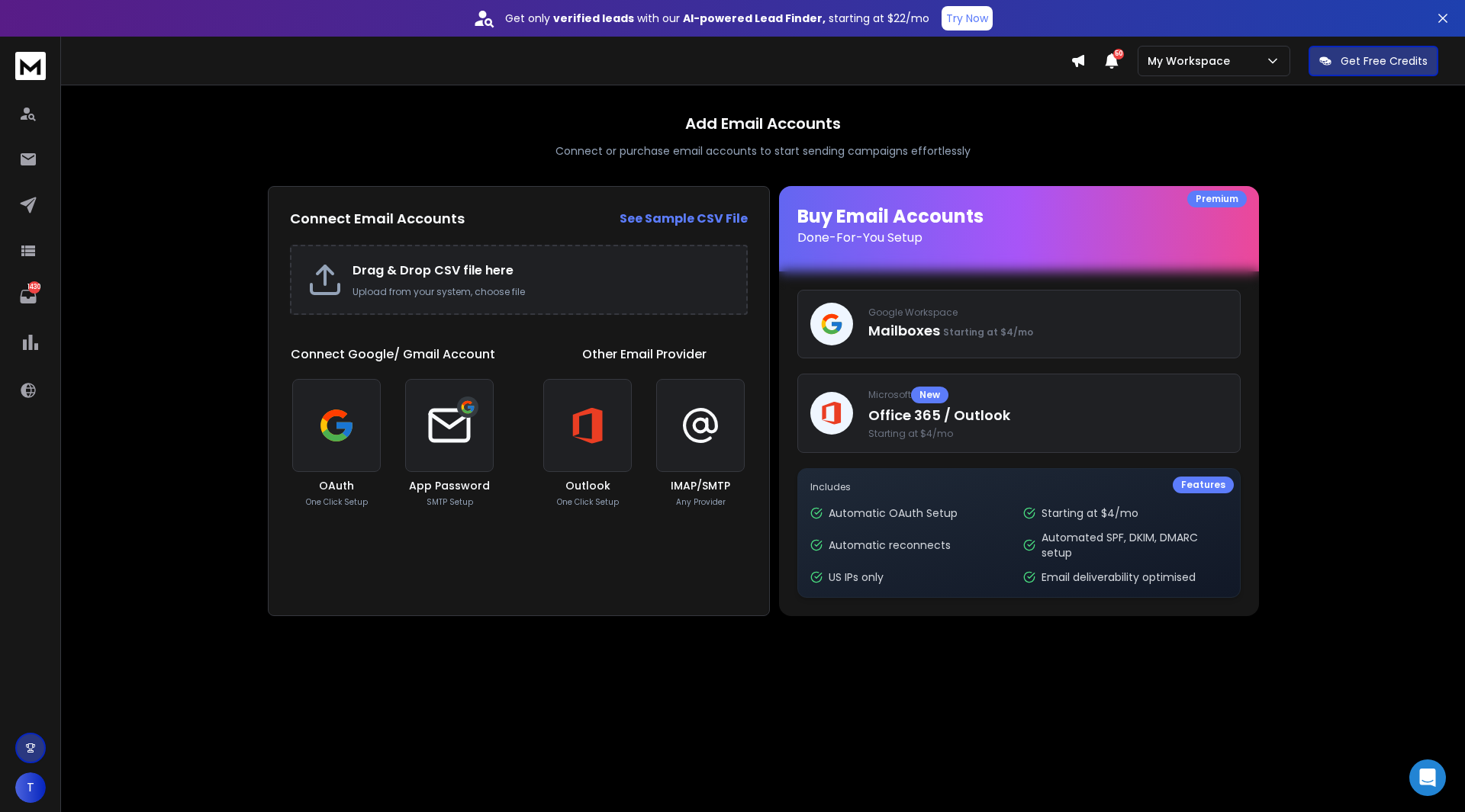
click at [346, 408] on icon at bounding box center [336, 425] width 39 height 45
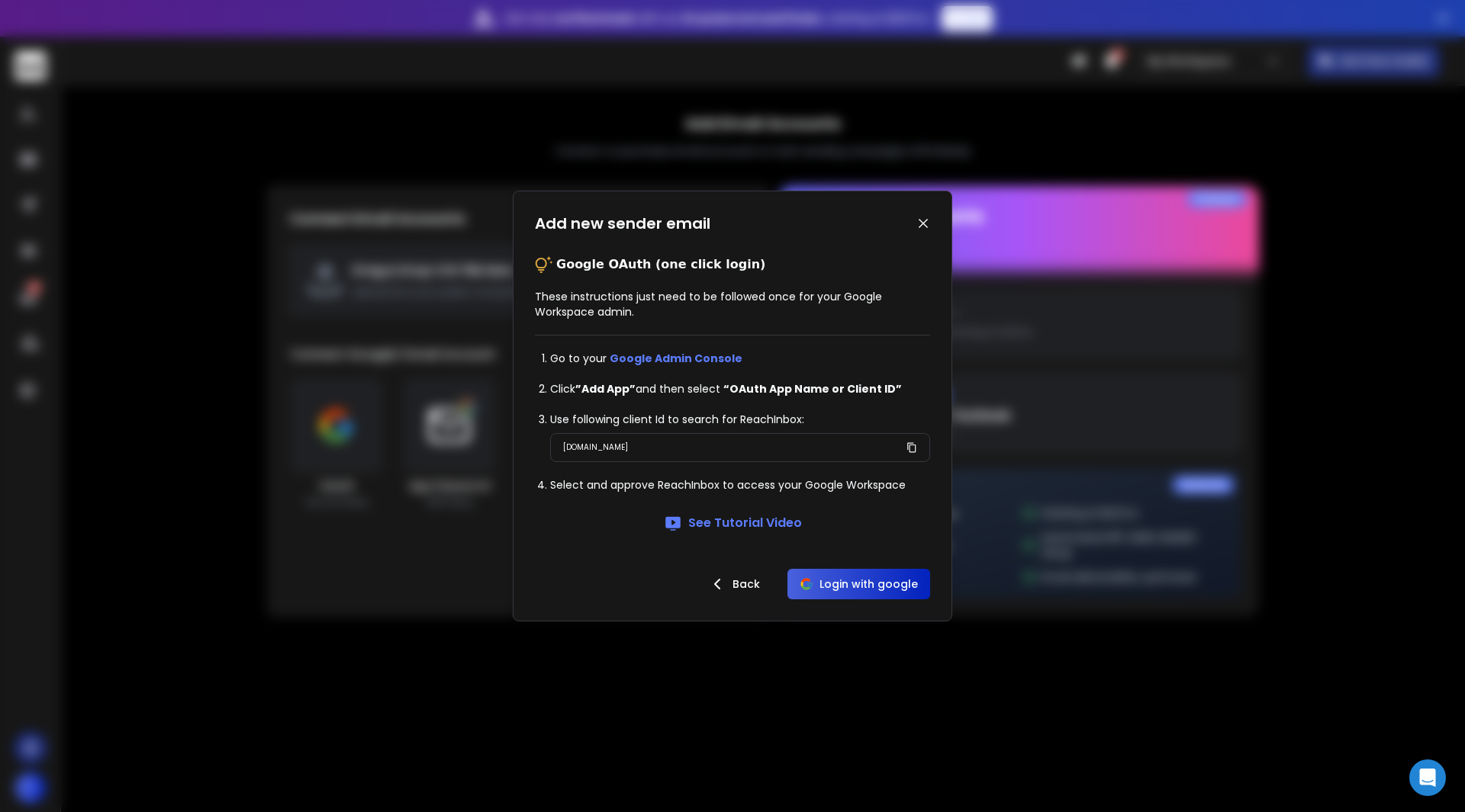
click at [823, 582] on button "Login with google" at bounding box center [859, 584] width 142 height 31
